Goal: Task Accomplishment & Management: Manage account settings

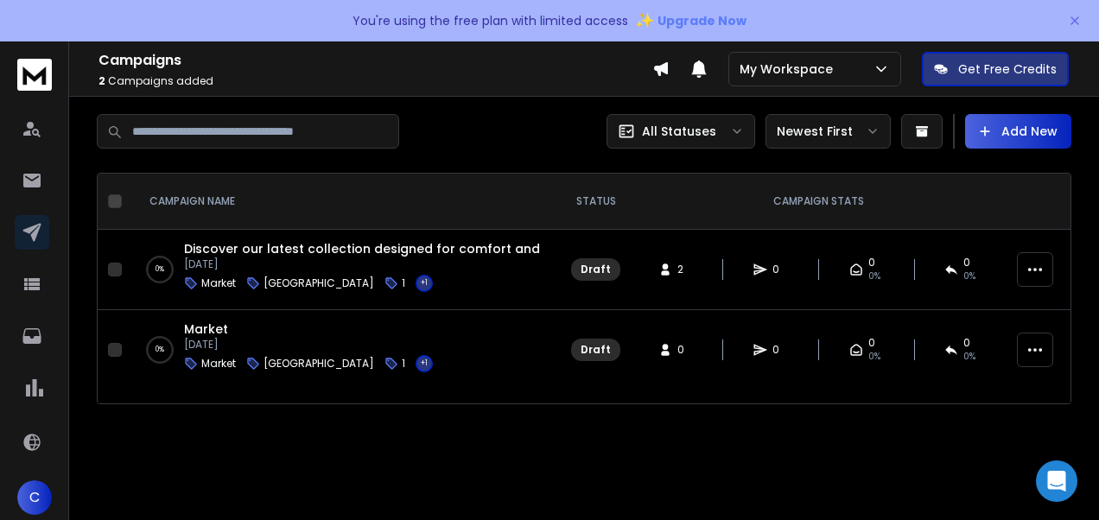
click at [240, 252] on span "Discover our latest collection designed for comfort and style. Enjoy exclusive …" at bounding box center [936, 248] width 1504 height 17
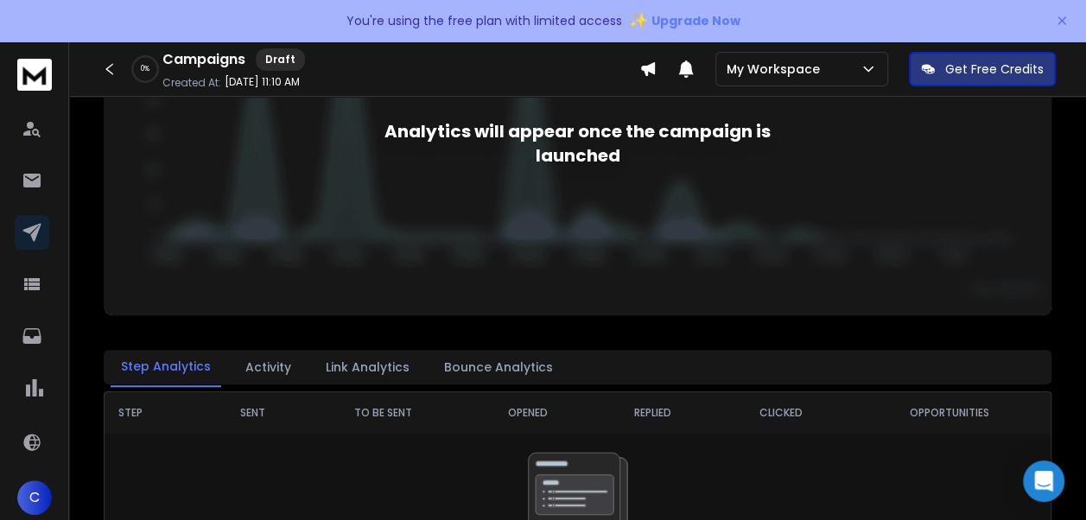
scroll to position [610, 0]
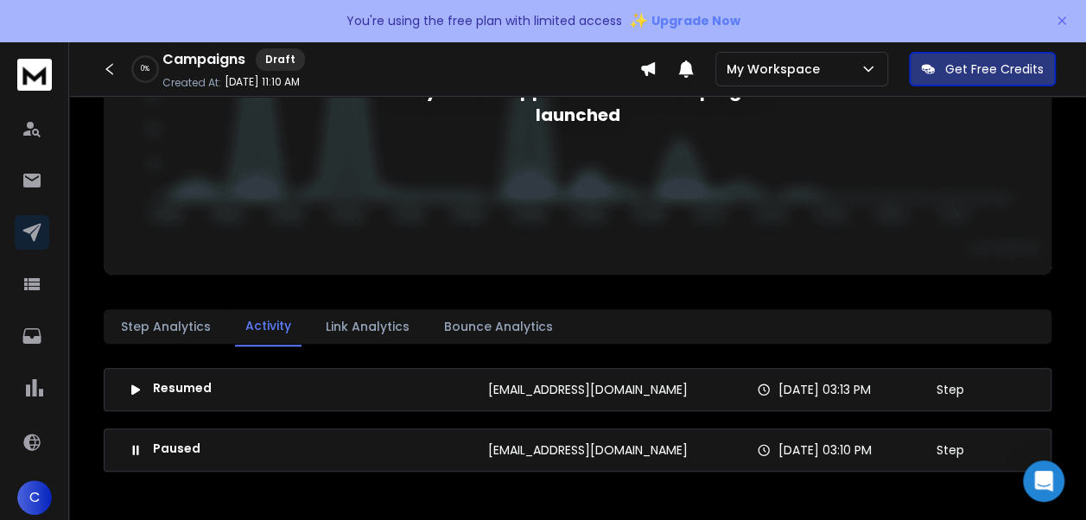
click at [265, 275] on div "Leads Contacted 0 Open Rate - 0 Total Click Rate - 0 Total Reply Rate - 0 Total…" at bounding box center [578, 115] width 948 height 762
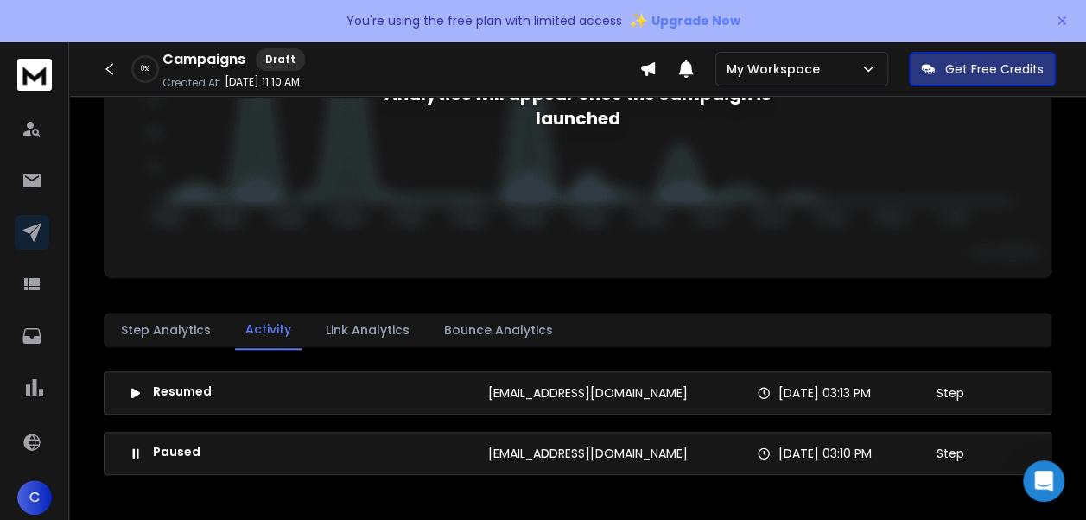
click at [355, 331] on button "Link Analytics" at bounding box center [367, 330] width 105 height 38
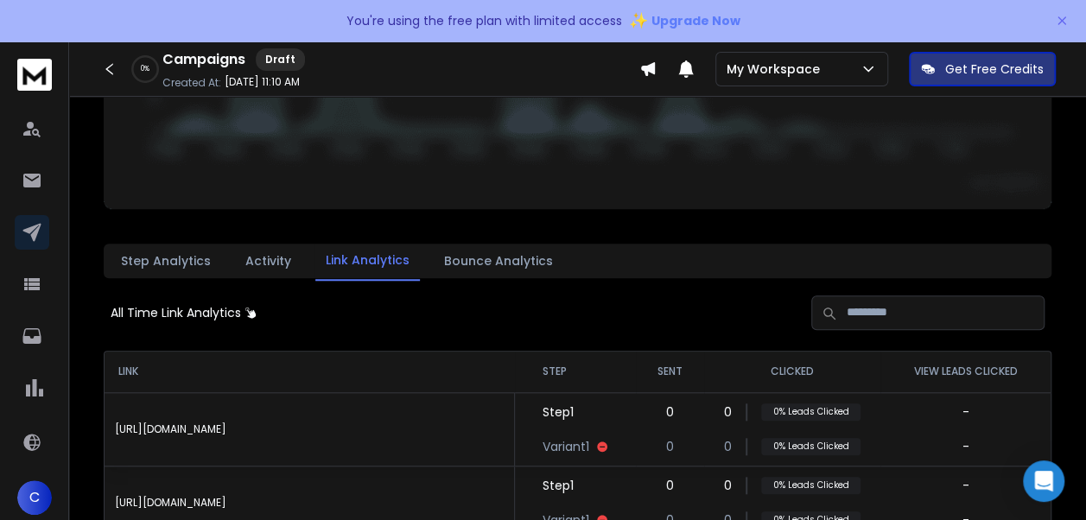
scroll to position [781, 0]
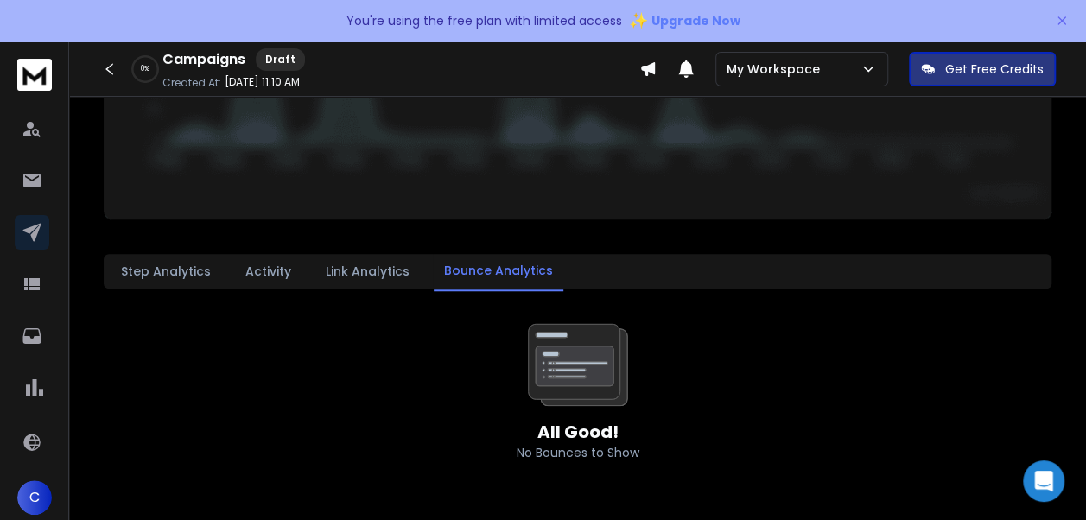
click at [476, 192] on div "Leads Contacted 0 Open Rate - 0 Total Click Rate - 0 Total Reply Rate - 0 Total…" at bounding box center [578, 87] width 948 height 817
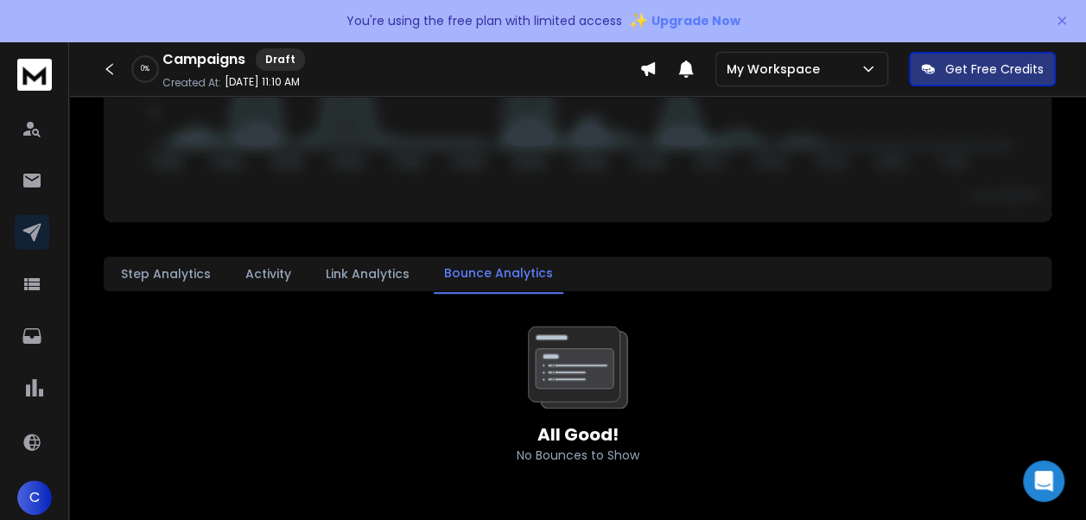
click at [392, 270] on button "Link Analytics" at bounding box center [367, 274] width 105 height 38
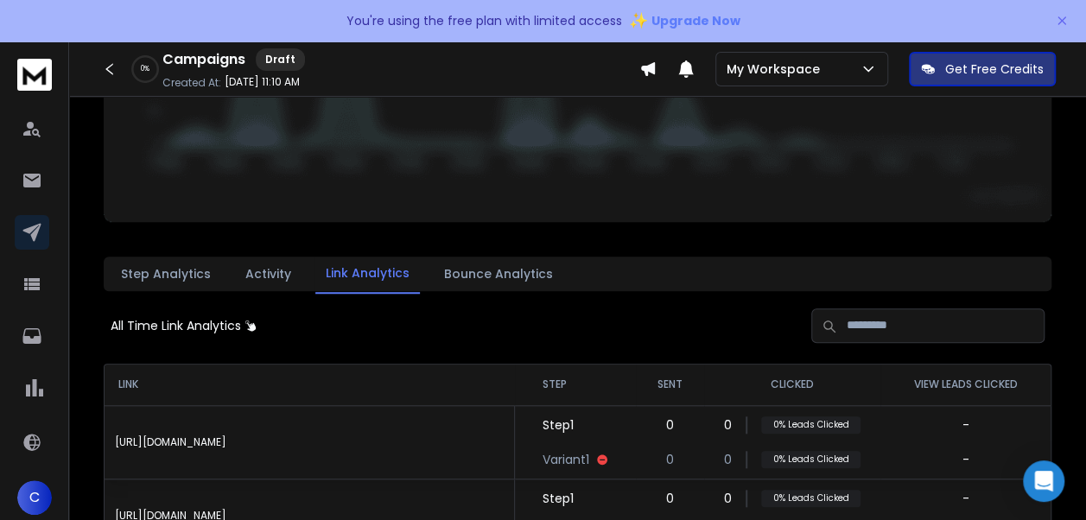
click at [171, 276] on button "Step Analytics" at bounding box center [166, 274] width 111 height 38
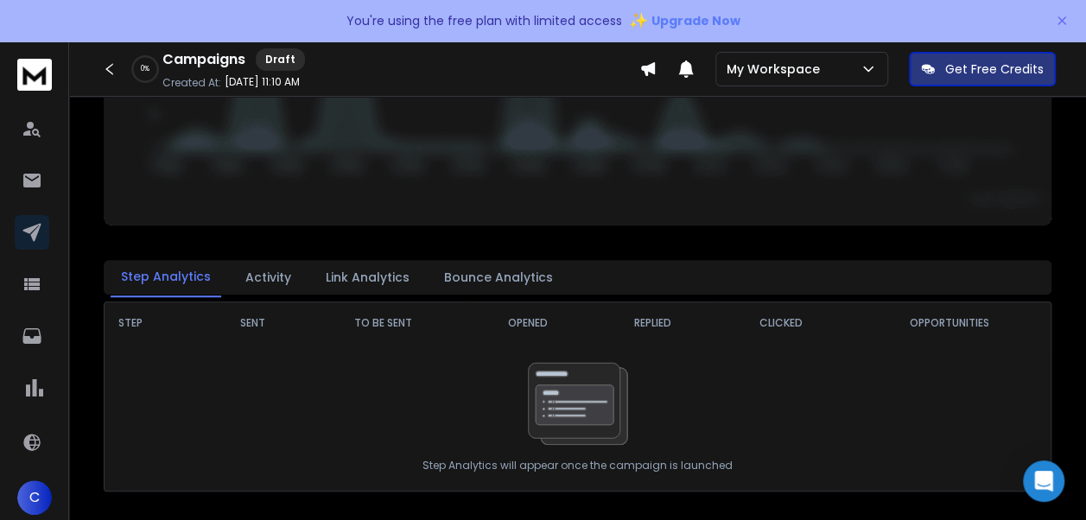
click at [285, 285] on div "Leads Contacted 0 Open Rate - 0 Total Click Rate - 0 Total Reply Rate - 0 Total…" at bounding box center [578, 92] width 948 height 814
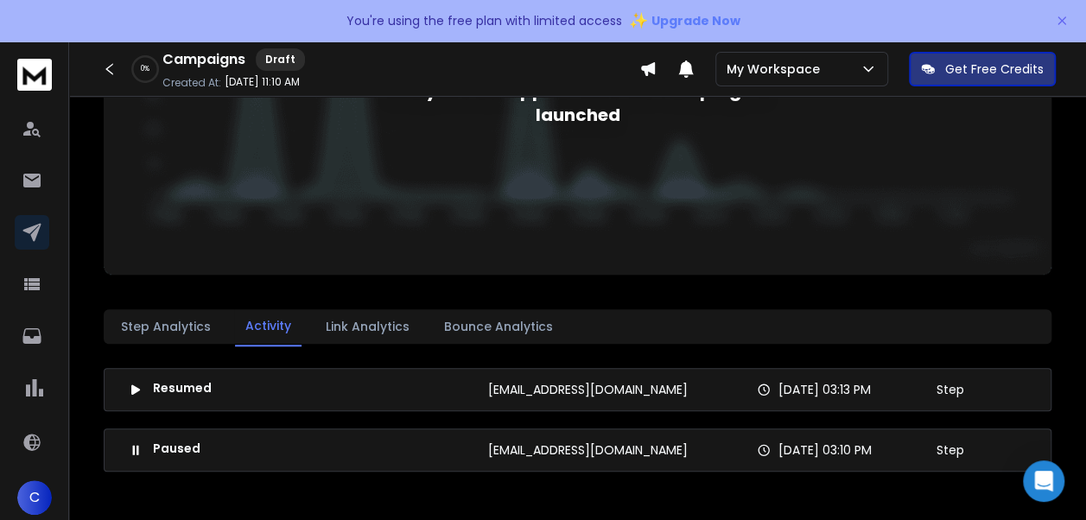
scroll to position [557, 0]
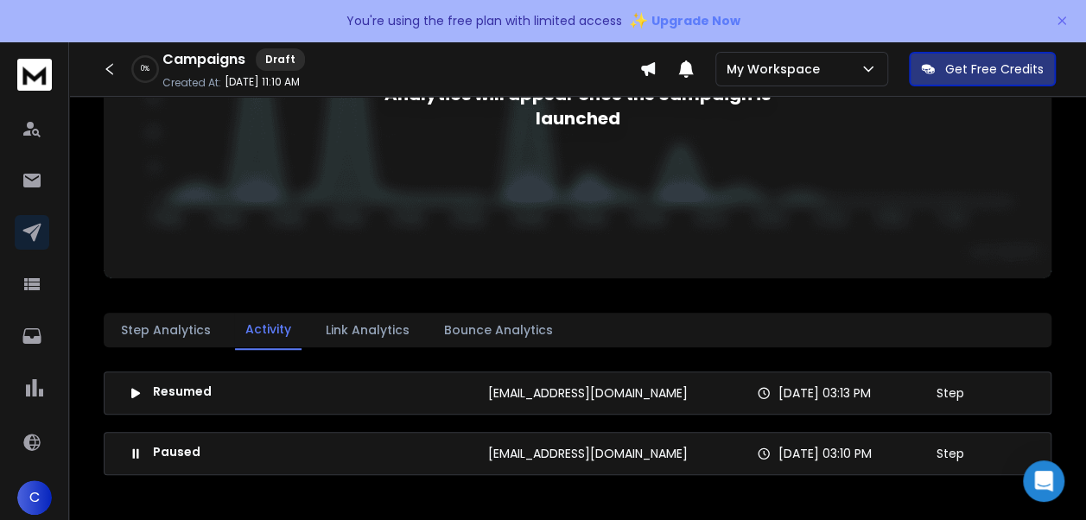
click at [169, 330] on button "Step Analytics" at bounding box center [166, 330] width 111 height 38
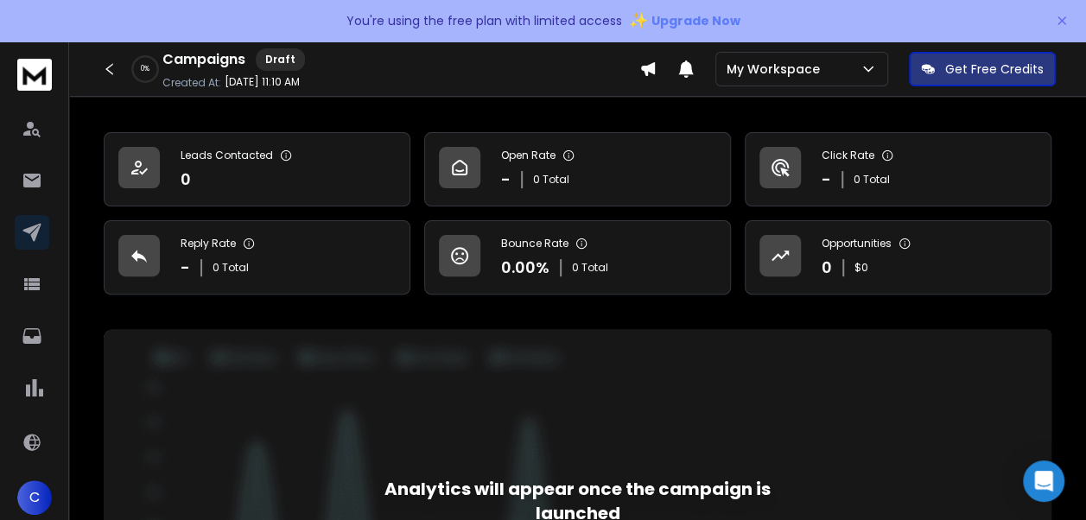
scroll to position [0, 0]
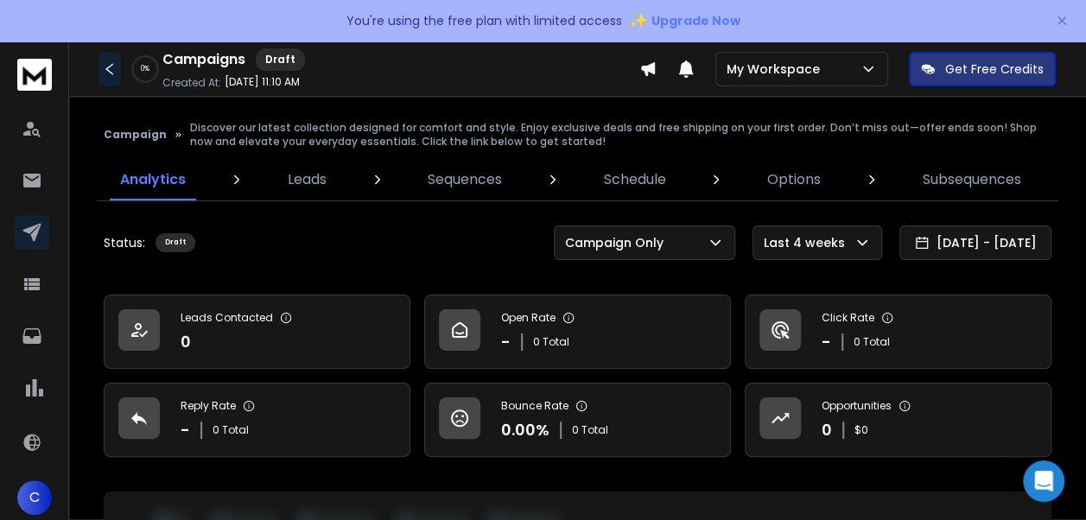
click at [108, 68] on icon at bounding box center [110, 69] width 16 height 16
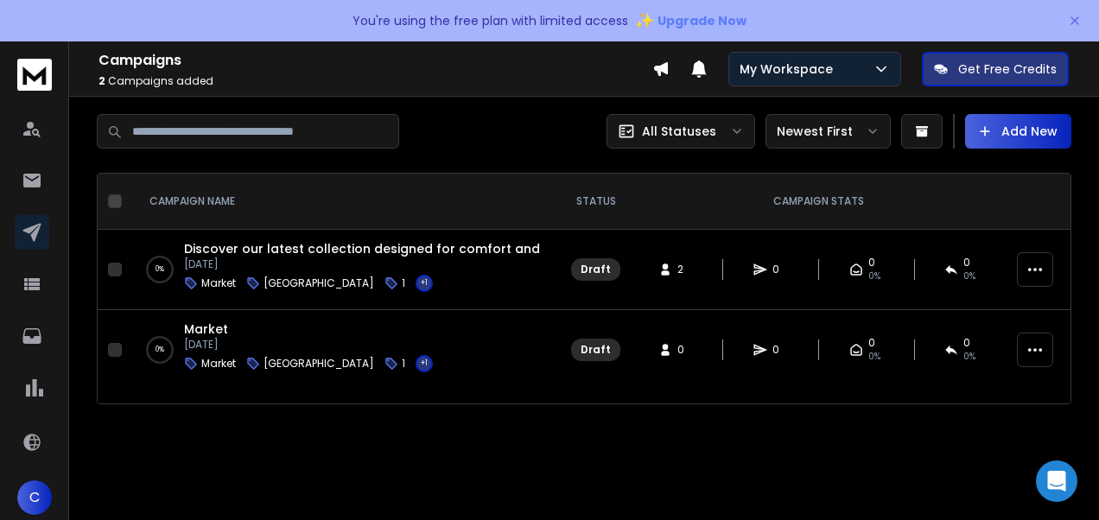
click at [867, 66] on div "My Workspace" at bounding box center [815, 68] width 150 height 17
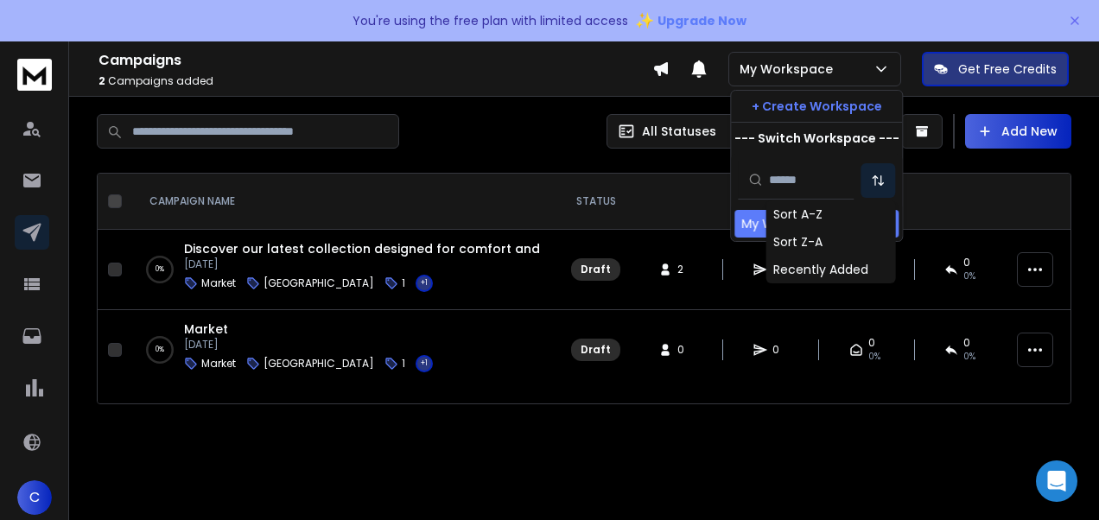
click at [877, 176] on div "+ Create Workspace --- Switch Workspace --- My Workspace" at bounding box center [816, 166] width 173 height 152
click at [877, 177] on div "+ Create Workspace --- Switch Workspace --- My Workspace" at bounding box center [816, 166] width 173 height 152
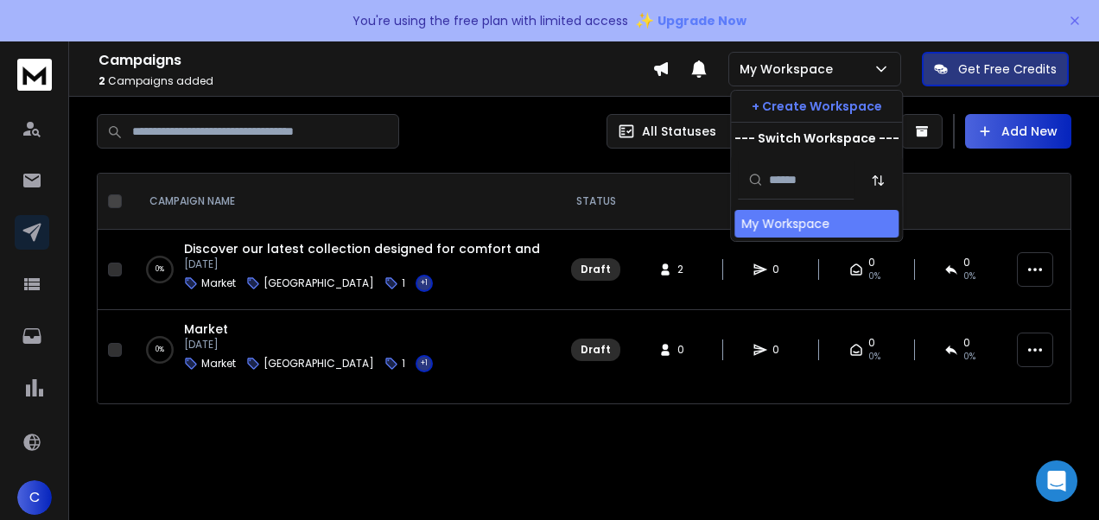
click at [795, 181] on input "text" at bounding box center [806, 180] width 74 height 38
click at [814, 137] on p "--- Switch Workspace ---" at bounding box center [816, 138] width 165 height 17
click at [818, 135] on p "--- Switch Workspace ---" at bounding box center [816, 138] width 165 height 17
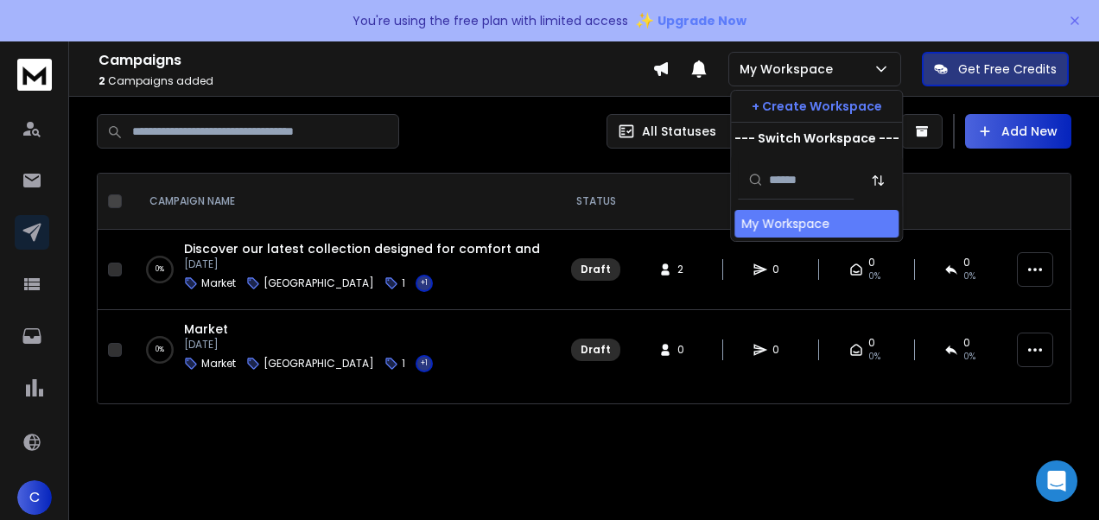
drag, startPoint x: 818, startPoint y: 135, endPoint x: 788, endPoint y: 161, distance: 39.8
click at [788, 161] on input "text" at bounding box center [806, 180] width 74 height 38
click at [819, 111] on p "+ Create Workspace" at bounding box center [817, 106] width 130 height 17
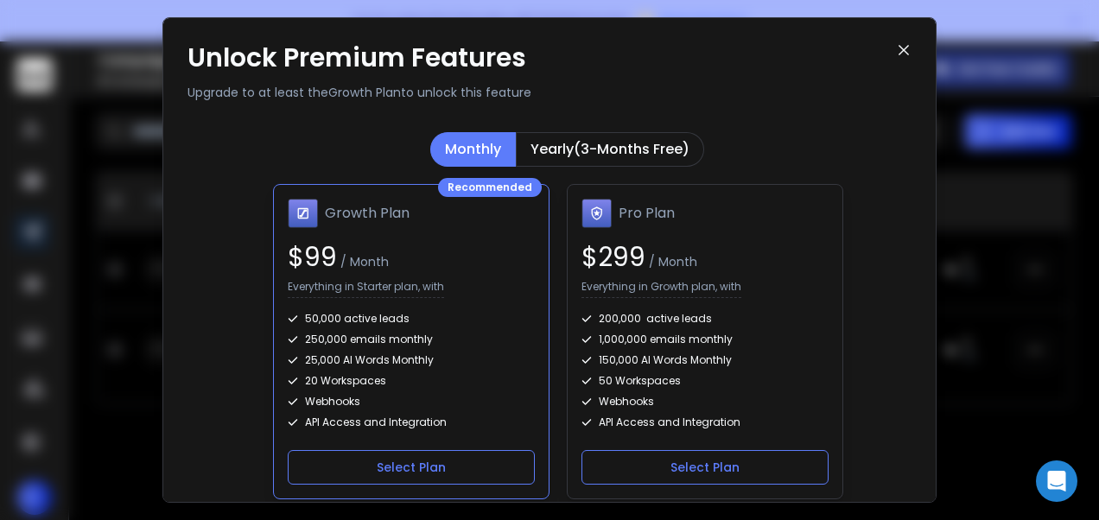
click at [900, 51] on icon at bounding box center [904, 50] width 16 height 16
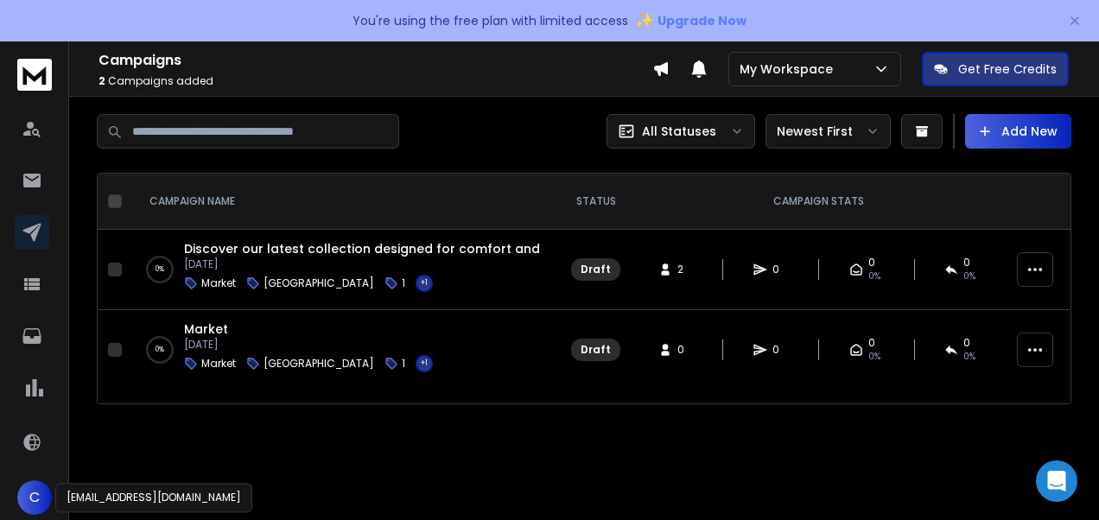
click at [35, 498] on span "C" at bounding box center [34, 497] width 35 height 35
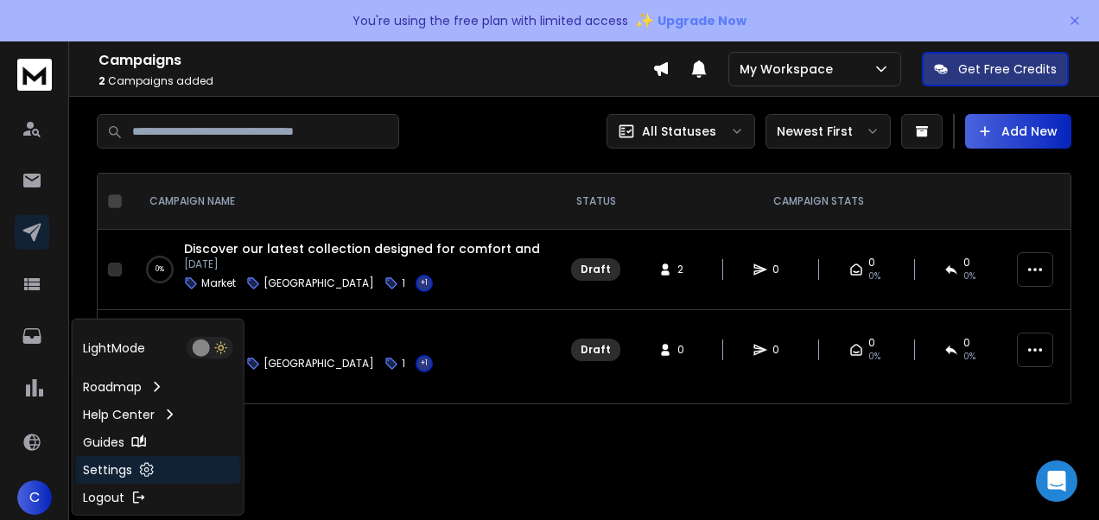
click at [145, 480] on div "Settings" at bounding box center [158, 470] width 164 height 28
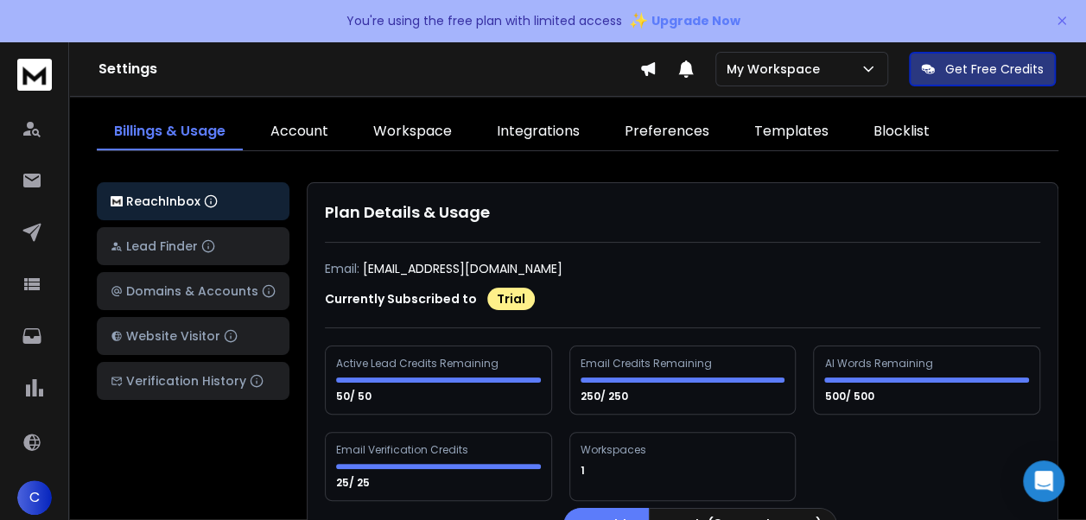
click at [427, 140] on link "Workspace" at bounding box center [412, 132] width 113 height 36
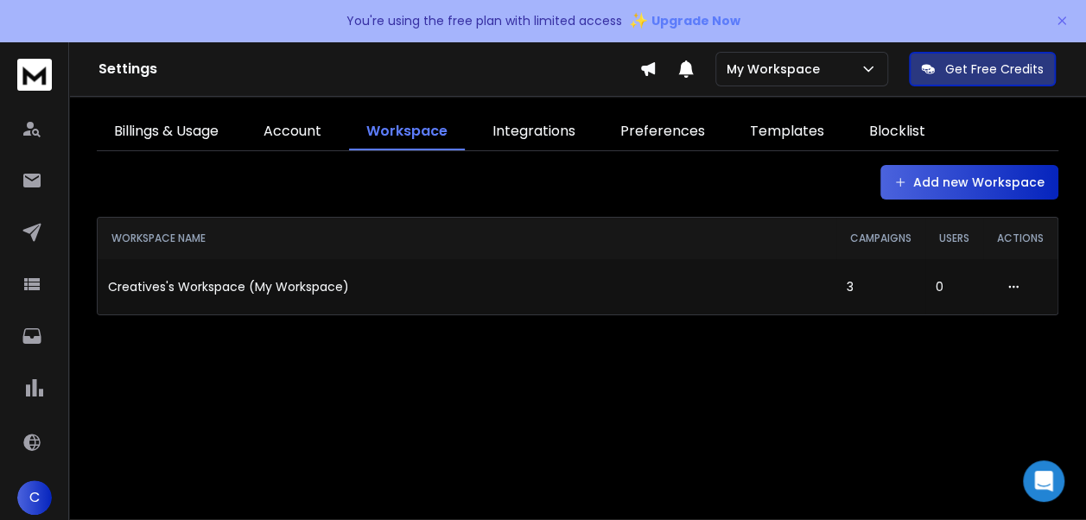
click at [879, 294] on td "3" at bounding box center [880, 286] width 89 height 55
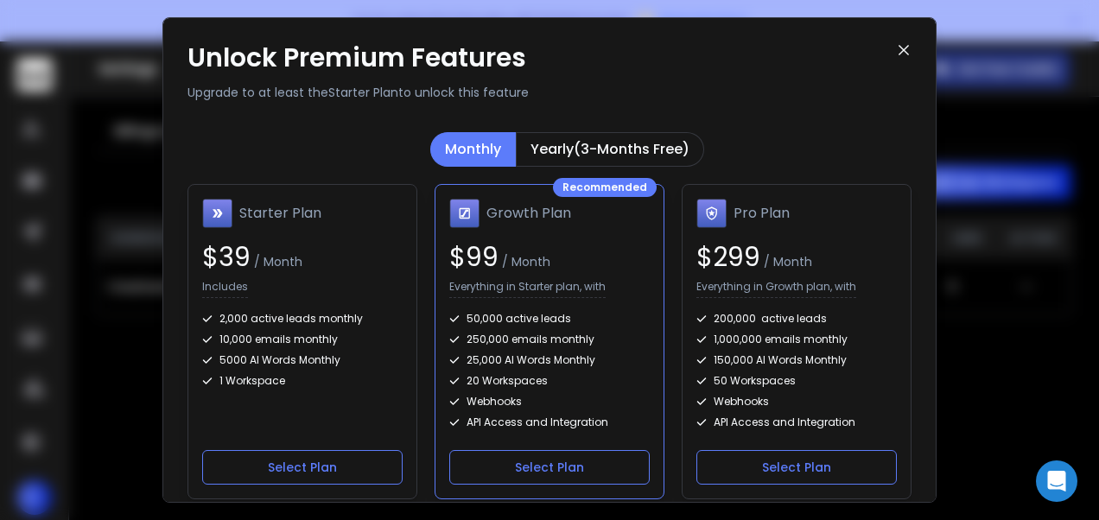
click at [912, 49] on div "Unlock Premium Features Upgrade to at least the Starter Plan to unlock this fea…" at bounding box center [549, 260] width 774 height 486
click at [905, 49] on icon at bounding box center [904, 50] width 16 height 16
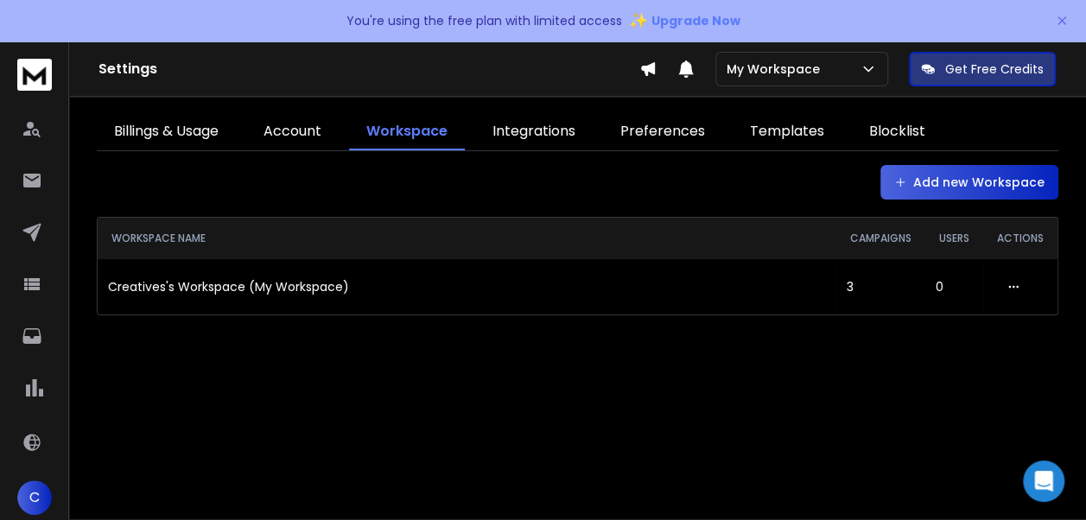
click at [961, 197] on button "Add new Workspace" at bounding box center [969, 182] width 178 height 35
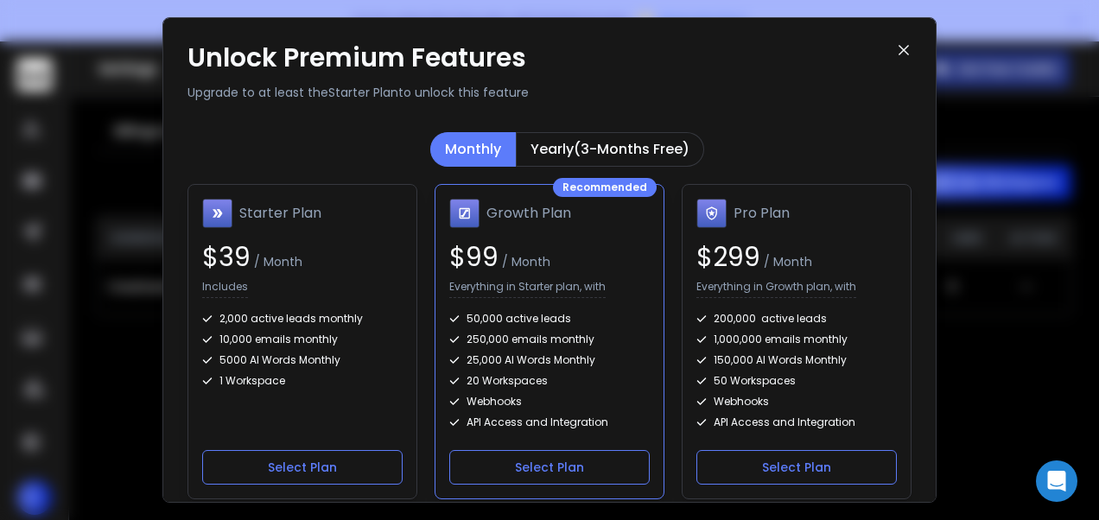
click at [904, 47] on icon at bounding box center [904, 50] width 16 height 16
